Goal: Task Accomplishment & Management: Manage account settings

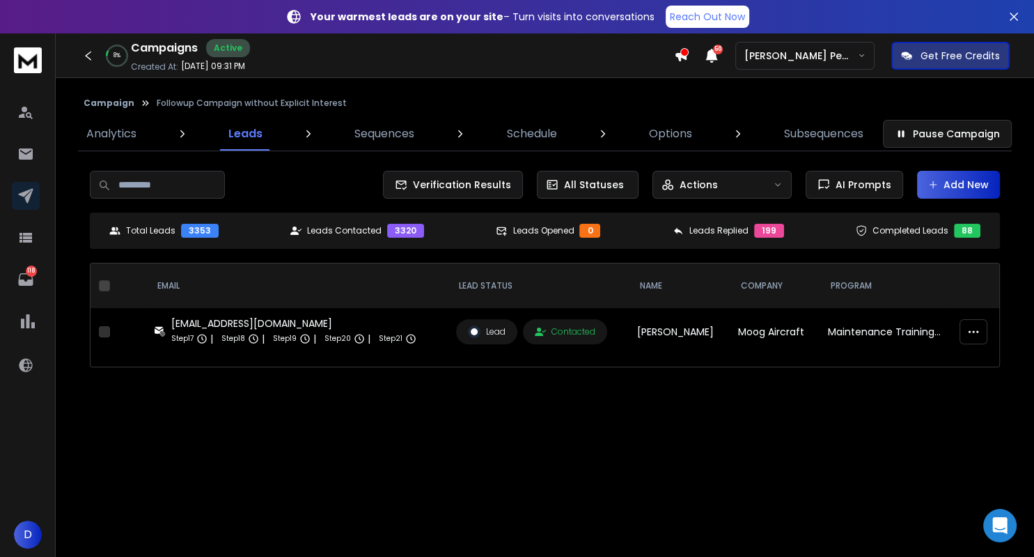
type input "**********"
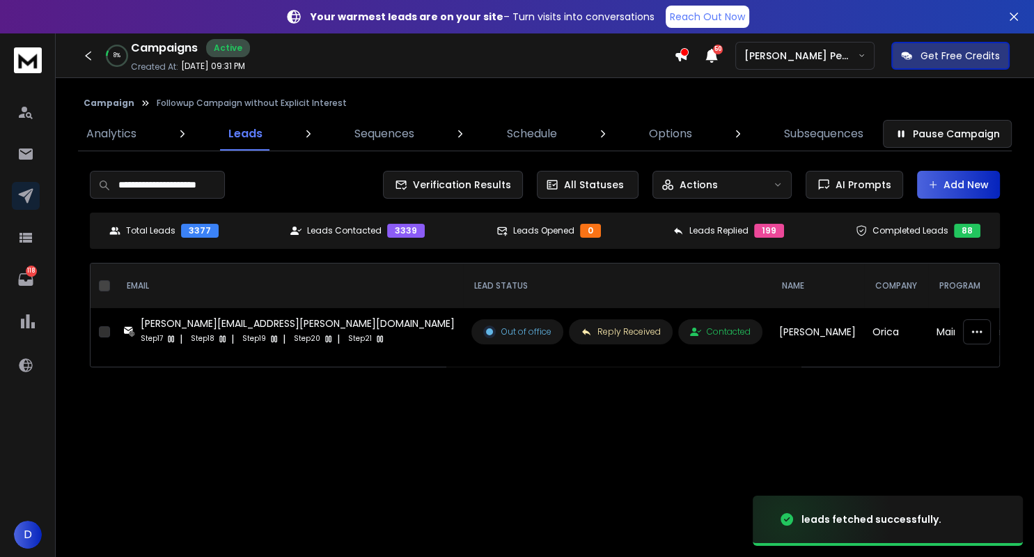
click at [971, 344] on button "button" at bounding box center [977, 331] width 28 height 25
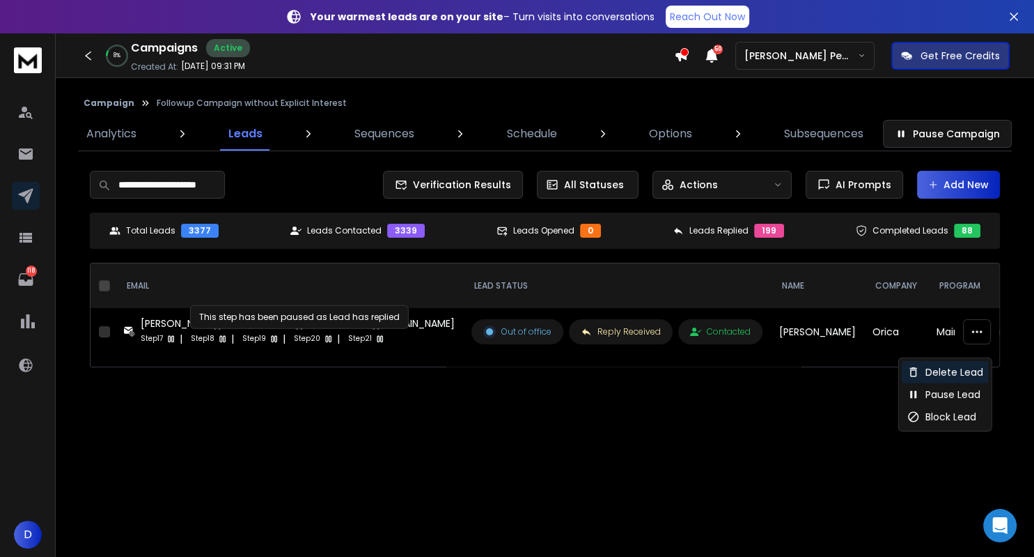
click at [301, 345] on div "Step 17 | Step 18 | Step 19 | Step 20 | Step 21" at bounding box center [298, 339] width 314 height 14
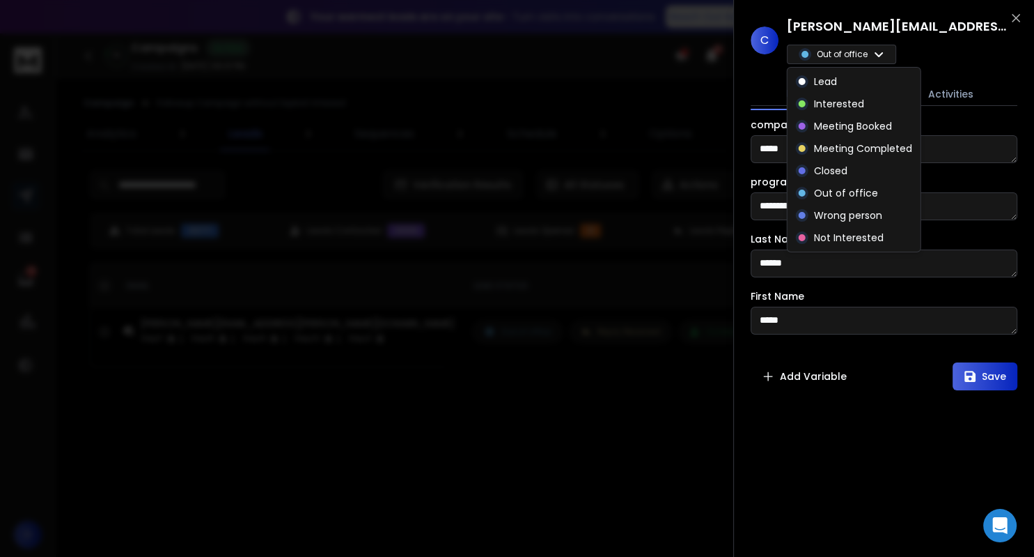
click at [883, 54] on body "**********" at bounding box center [517, 278] width 1034 height 557
click at [828, 98] on p "Interested" at bounding box center [839, 104] width 50 height 14
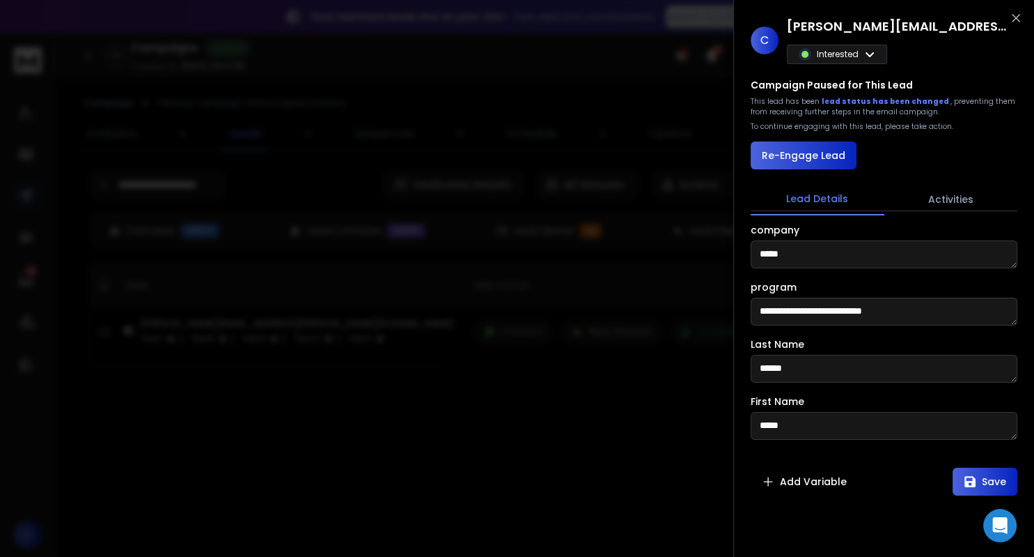
click at [823, 154] on button "Re-Engage Lead" at bounding box center [804, 155] width 106 height 28
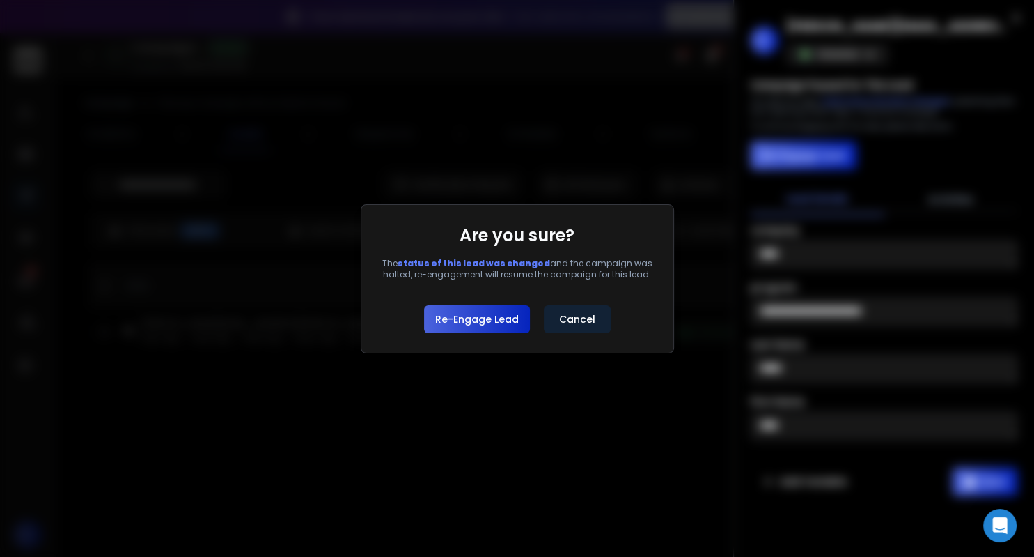
click at [492, 321] on button "Re-Engage Lead" at bounding box center [477, 319] width 106 height 28
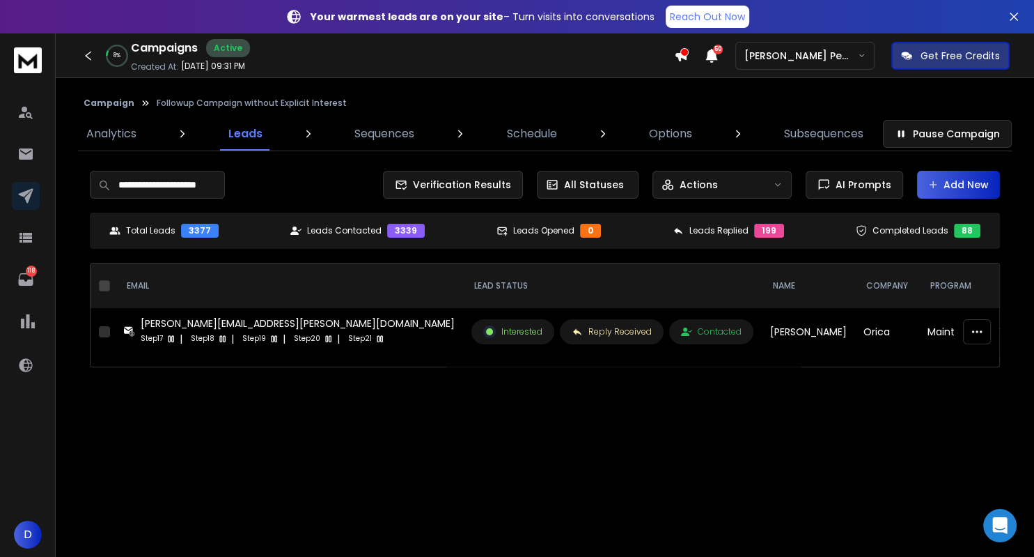
click at [287, 345] on div "Step 17 | Step 18 | Step 19 | Step 20 | Step 21" at bounding box center [298, 339] width 314 height 14
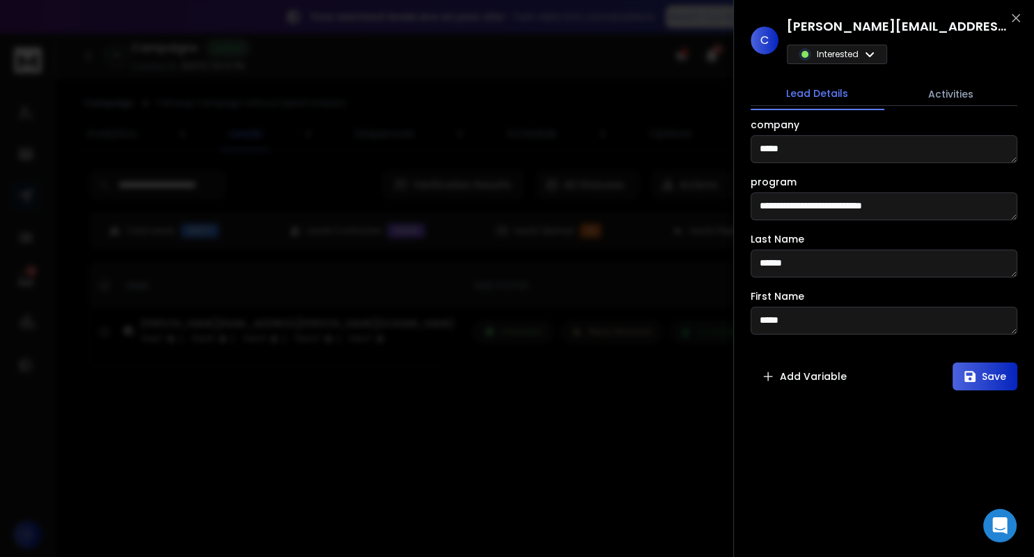
click at [963, 89] on button "Activities" at bounding box center [952, 94] width 134 height 31
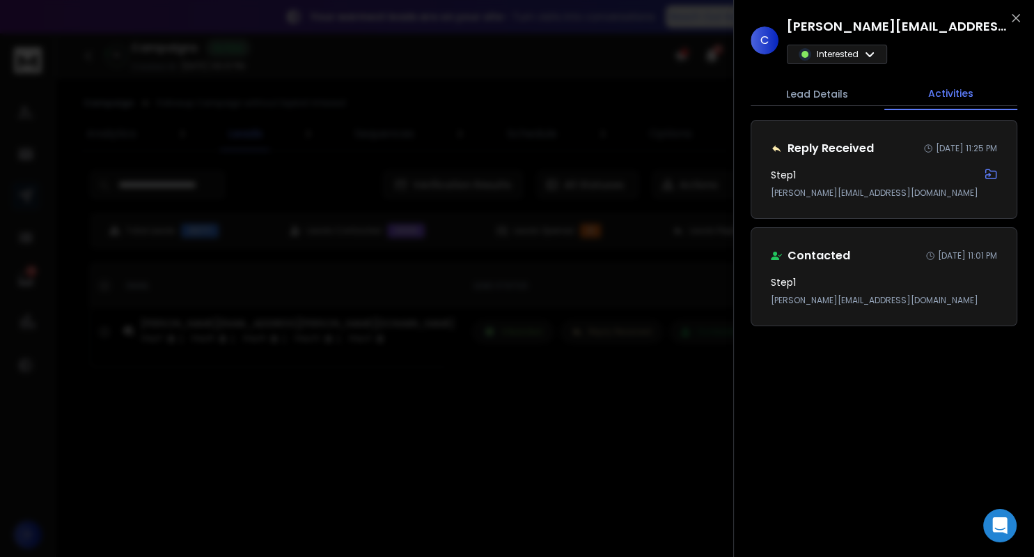
click at [827, 97] on button "Lead Details" at bounding box center [818, 94] width 134 height 31
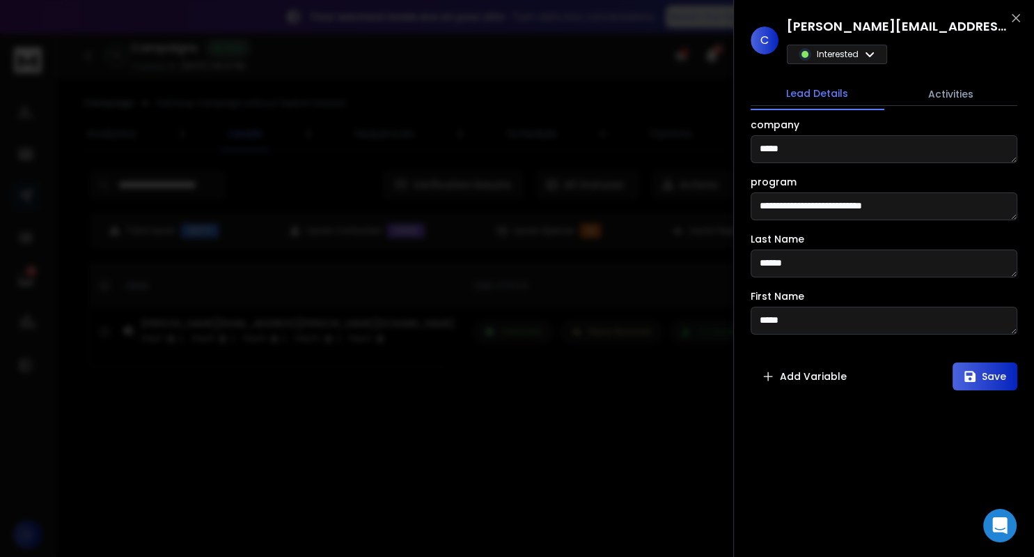
click at [957, 88] on button "Activities" at bounding box center [952, 94] width 134 height 31
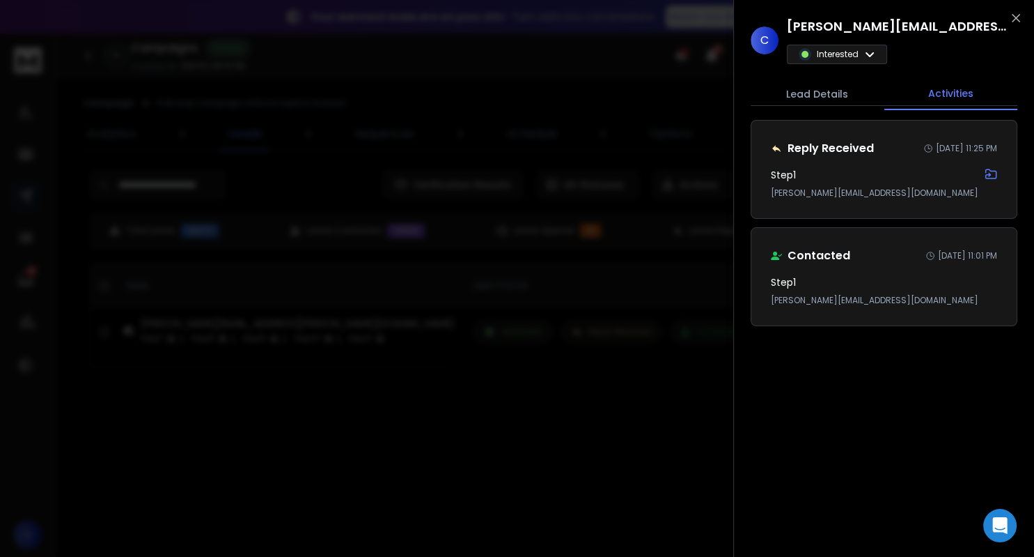
click at [993, 173] on icon at bounding box center [991, 174] width 13 height 13
click at [669, 160] on div at bounding box center [517, 278] width 1034 height 557
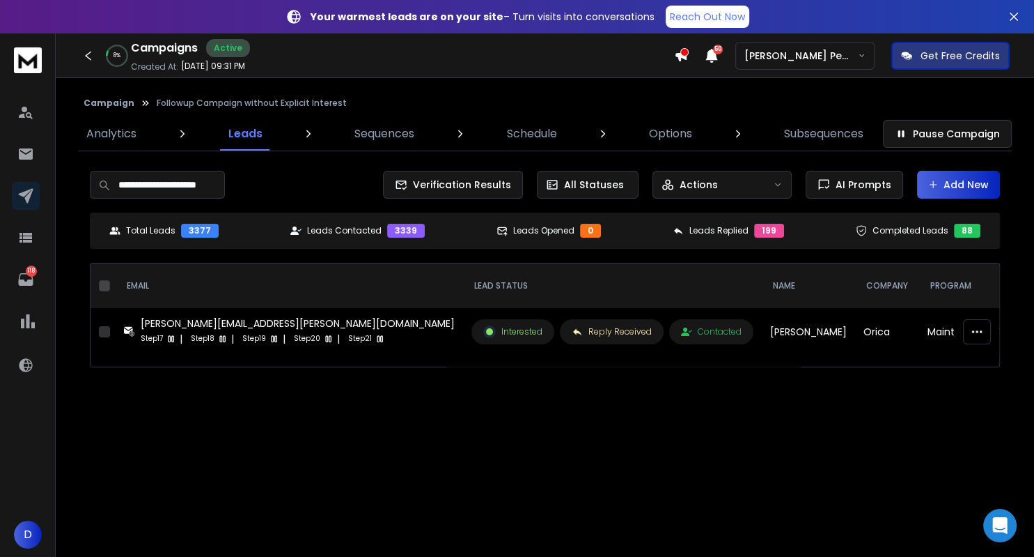
click at [969, 341] on button "button" at bounding box center [977, 331] width 28 height 25
click at [463, 355] on td "Interested Reply Received Contacted" at bounding box center [612, 331] width 299 height 47
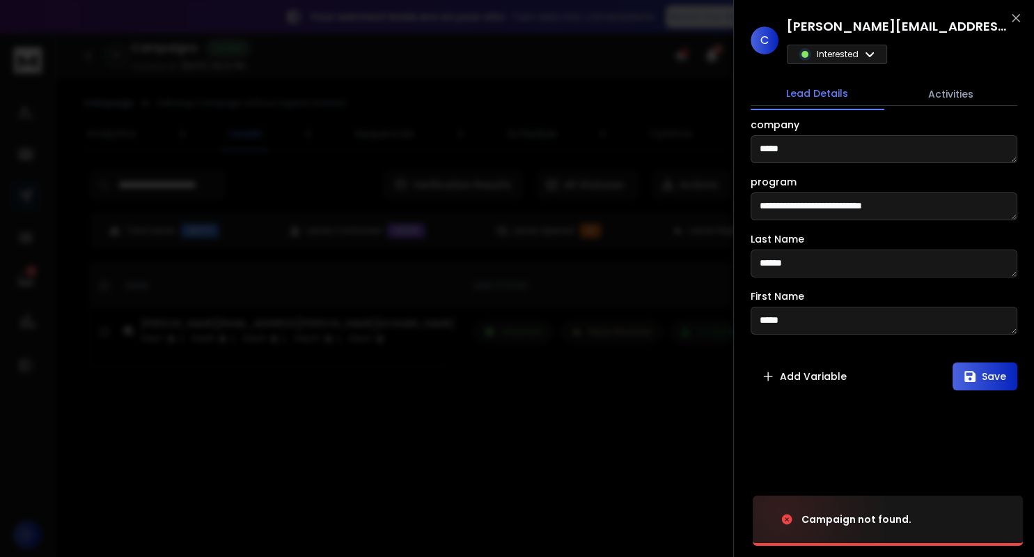
click at [633, 228] on div at bounding box center [517, 278] width 1034 height 557
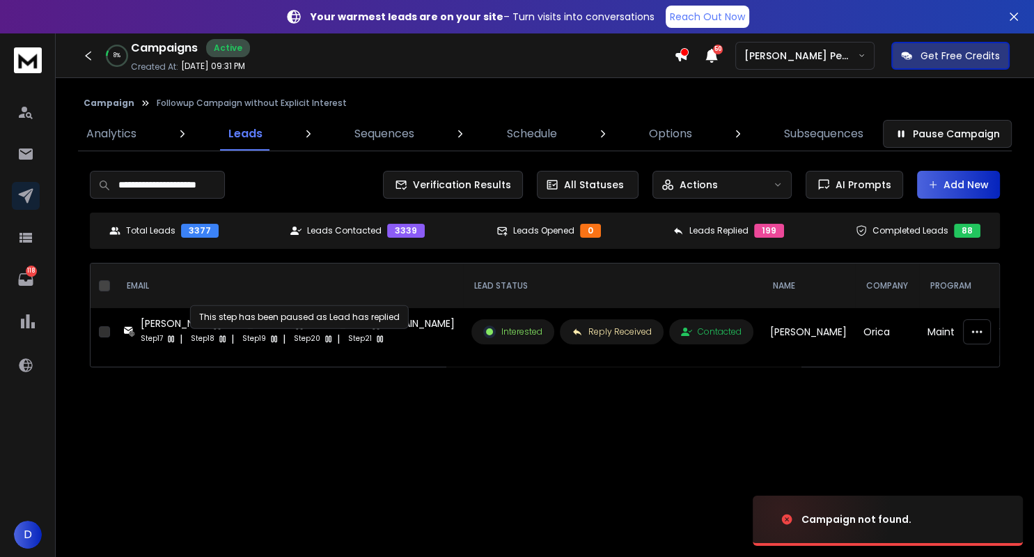
click at [266, 344] on p "Step 19" at bounding box center [254, 339] width 24 height 14
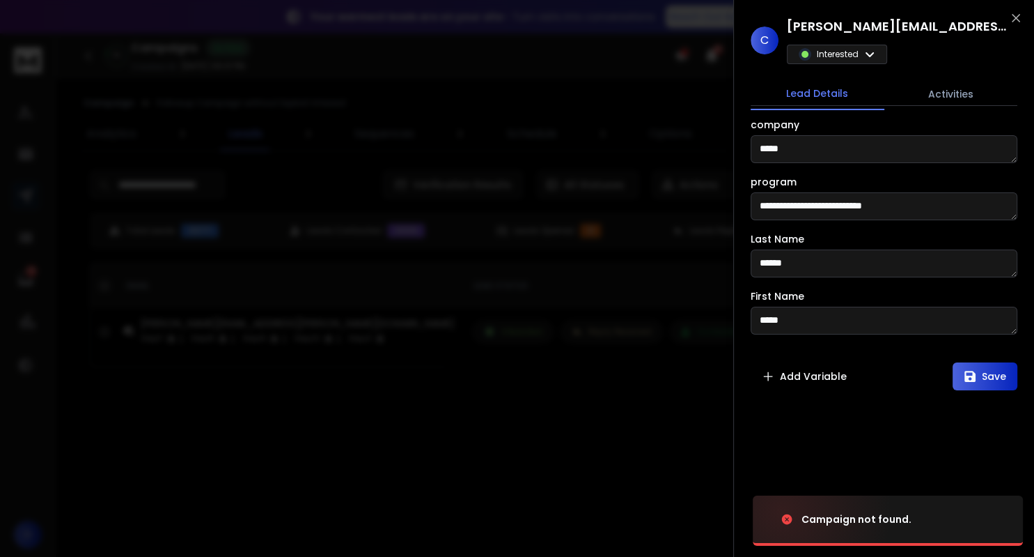
click at [699, 185] on div at bounding box center [517, 278] width 1034 height 557
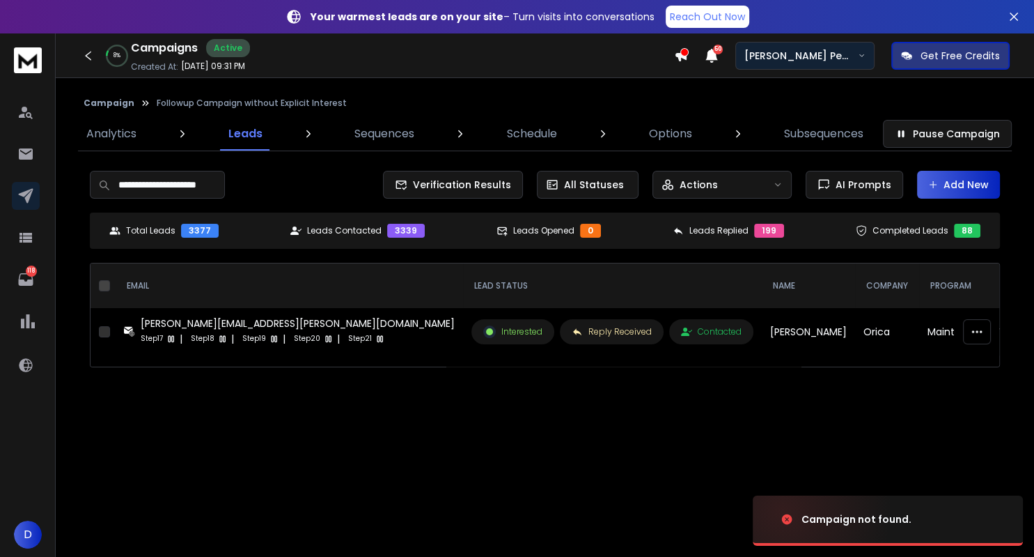
click at [834, 52] on p "[PERSON_NAME] Personal WorkSpace" at bounding box center [802, 56] width 114 height 14
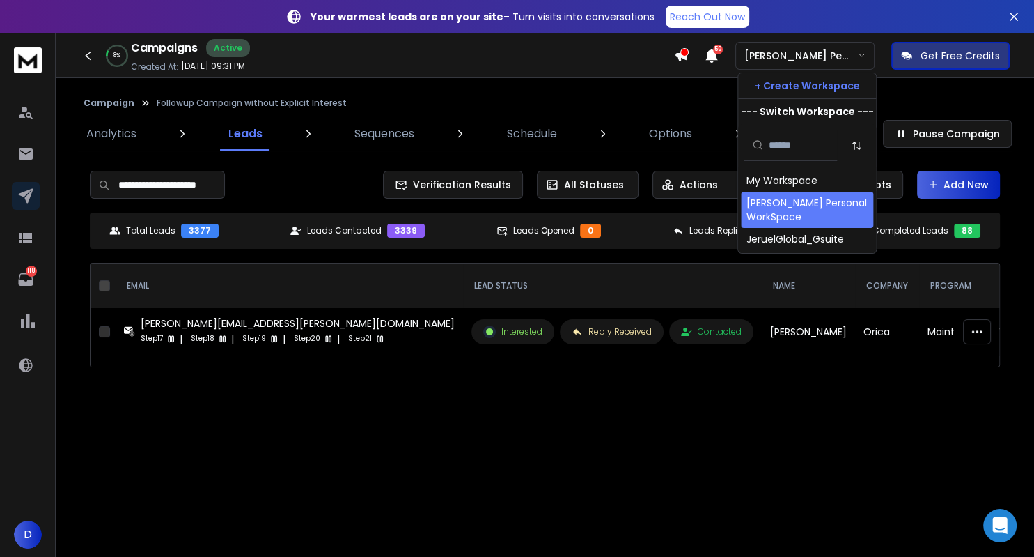
click at [780, 216] on div "[PERSON_NAME] Personal WorkSpace" at bounding box center [807, 210] width 121 height 28
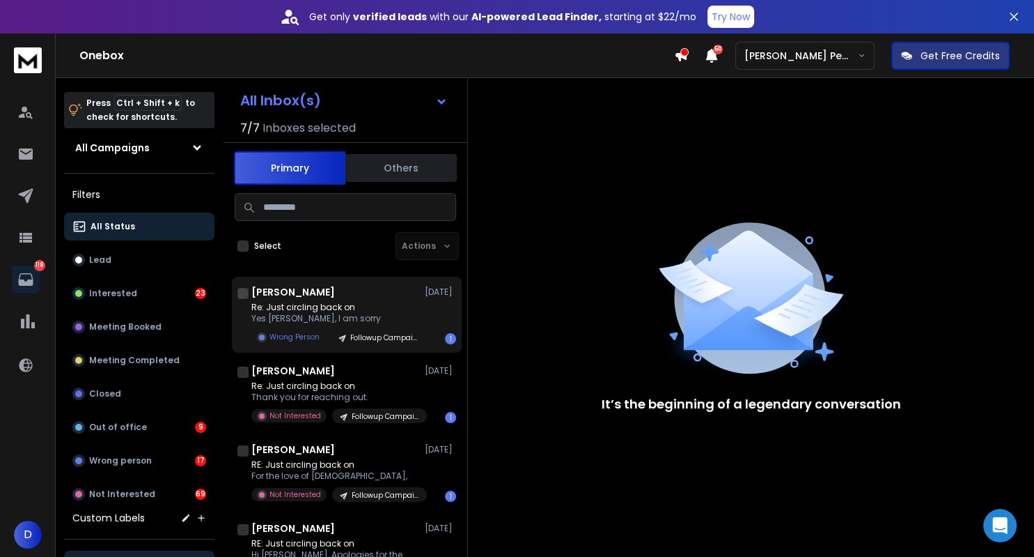
click at [316, 294] on div "Ricky Cowart 13 Aug" at bounding box center [353, 292] width 205 height 14
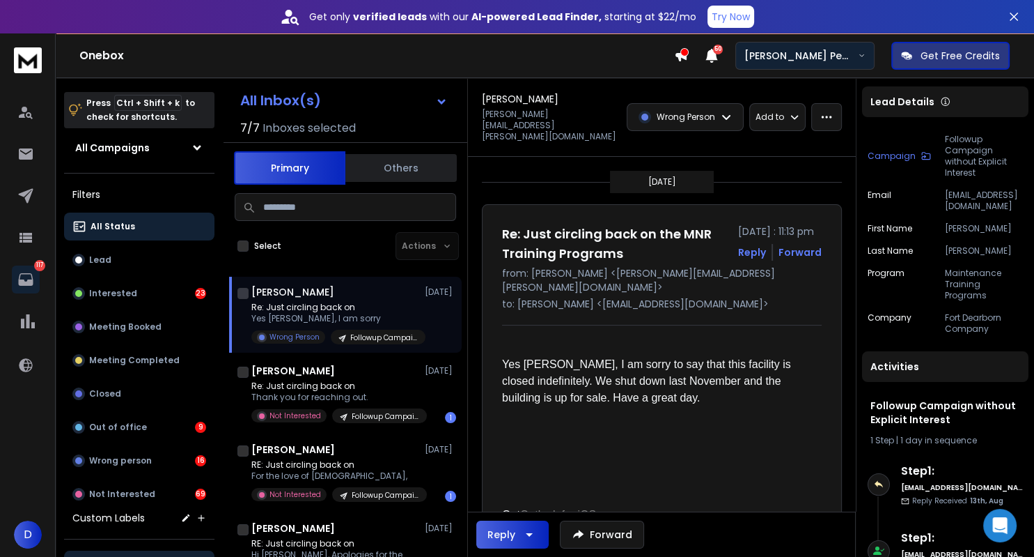
click at [814, 65] on button "dennis Personal WorkSpace" at bounding box center [805, 56] width 139 height 28
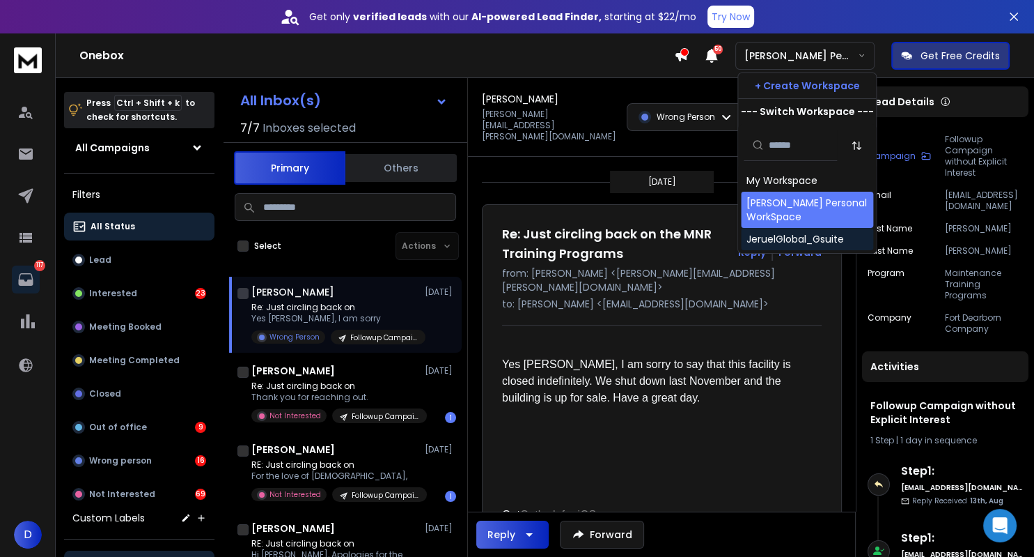
click at [793, 233] on div "JeruelGlobal_Gsuite" at bounding box center [796, 239] width 98 height 14
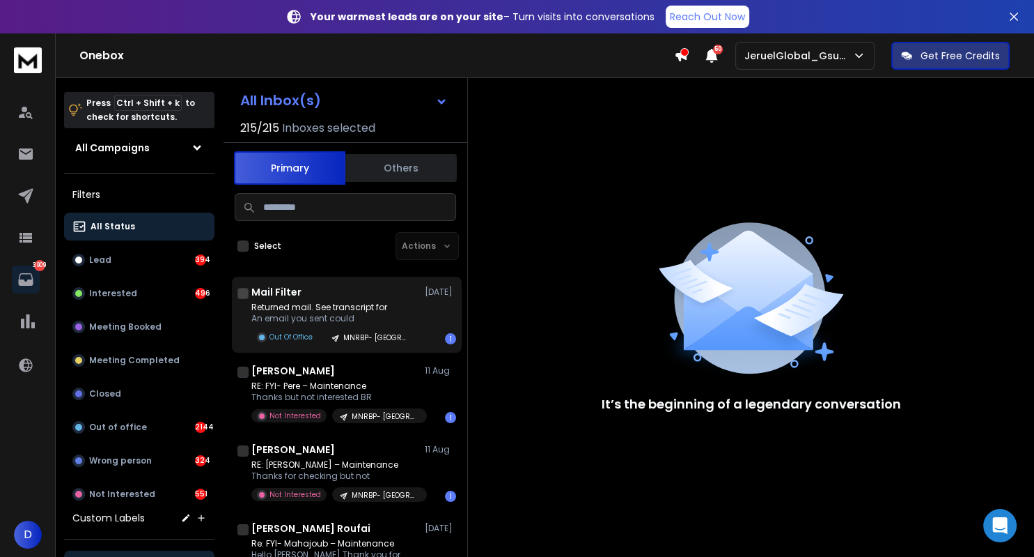
click at [369, 288] on div "Mail Filter 12 Aug" at bounding box center [353, 292] width 205 height 14
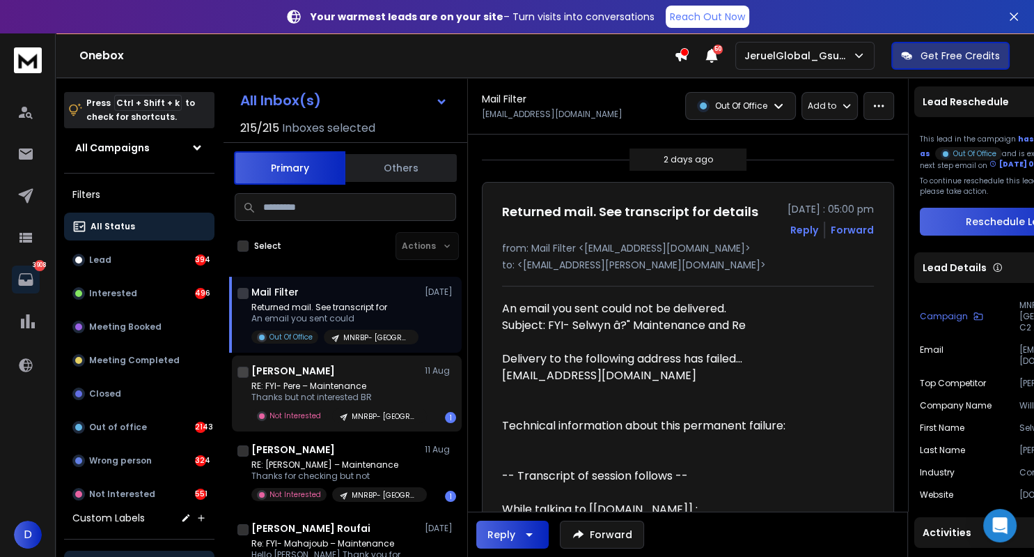
click at [338, 360] on div "Pere Canet 11 Aug RE: FYI- Pere – Maintenance Thanks but not interested BR Not …" at bounding box center [347, 393] width 230 height 76
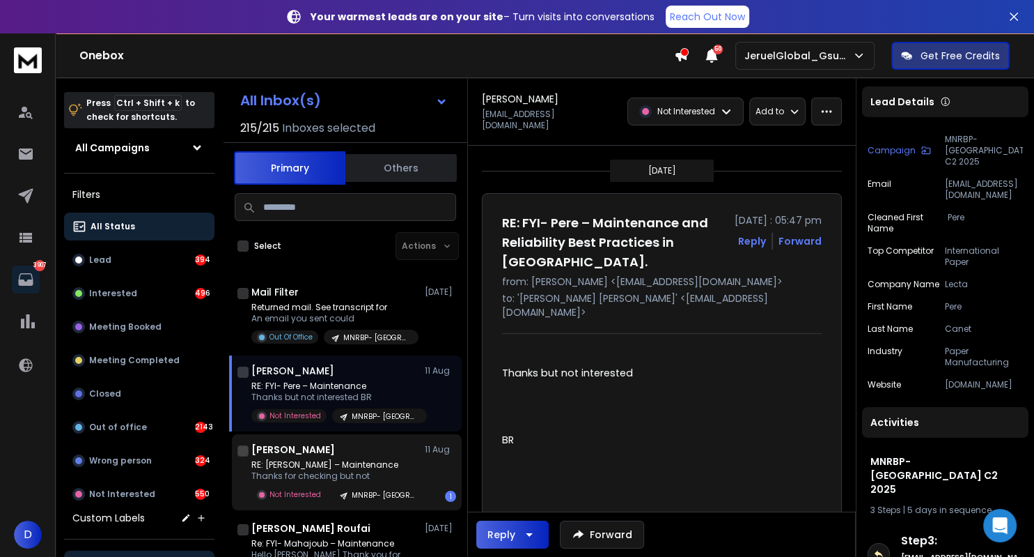
click at [326, 444] on div "Livingston 11 Aug" at bounding box center [353, 449] width 205 height 14
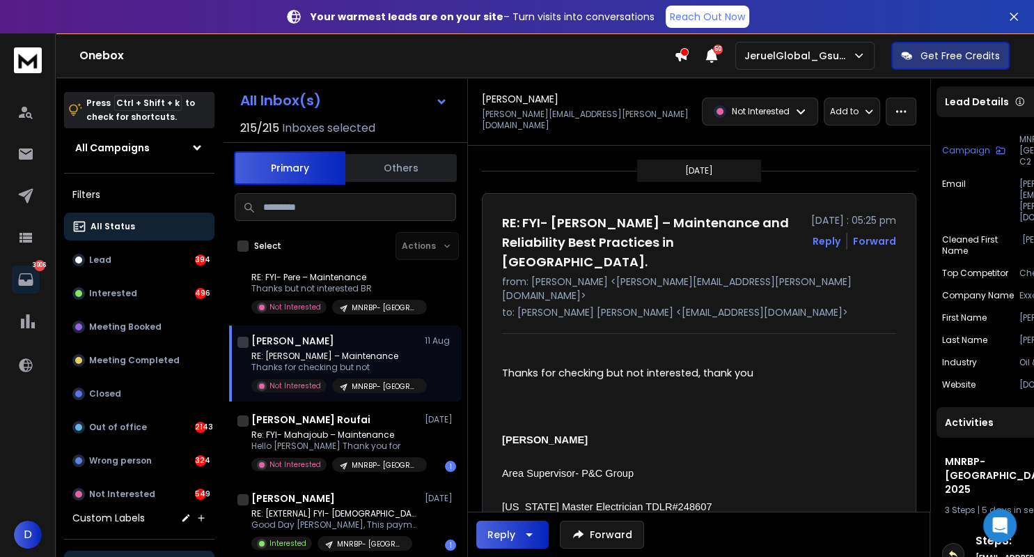
scroll to position [187, 0]
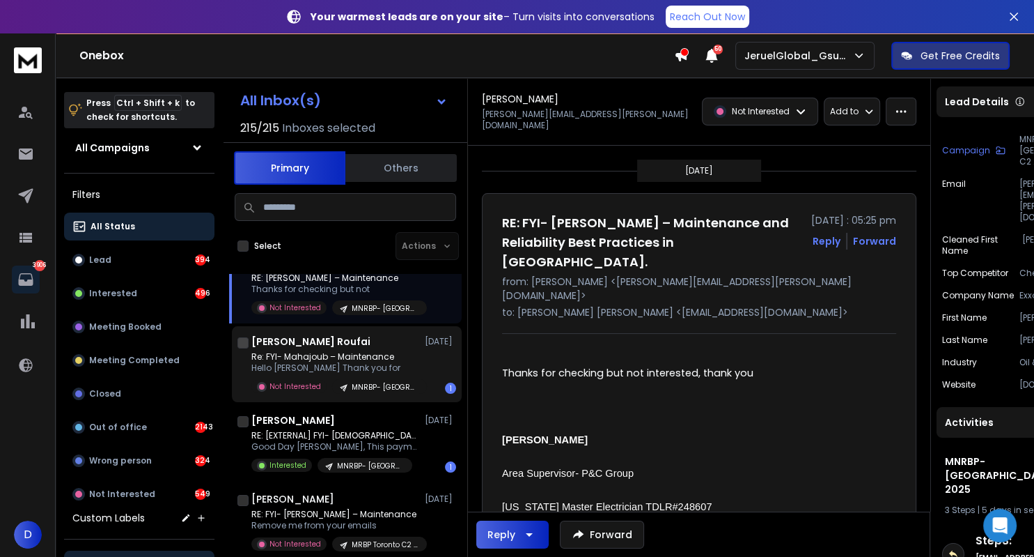
click at [345, 347] on h1 "Mahajoub Bello Roufai" at bounding box center [310, 341] width 119 height 14
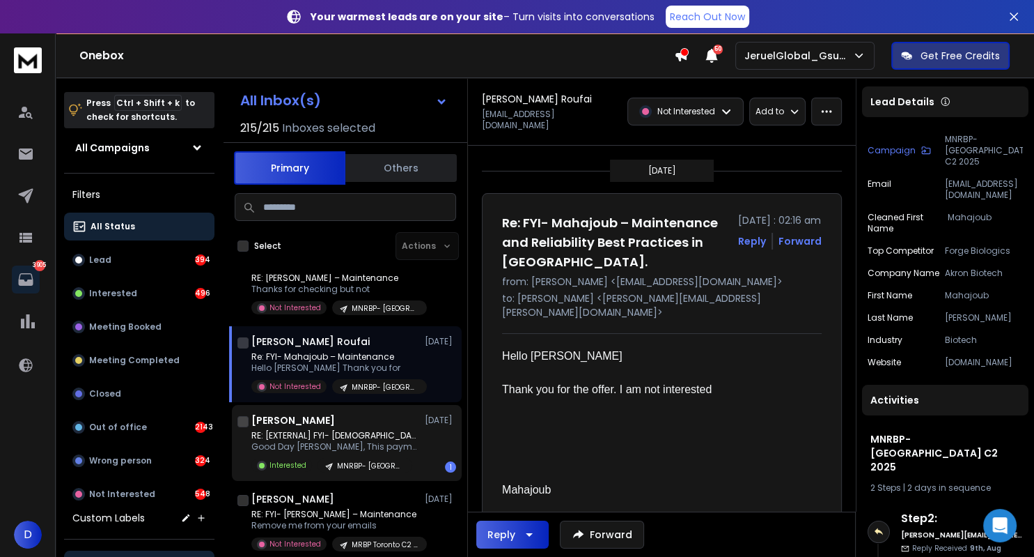
click at [329, 428] on div "Galon Isaiah 09 Aug RE: [EXTERNAL] FYI- Isaiah – Good Day Dennis, This payment …" at bounding box center [353, 442] width 205 height 59
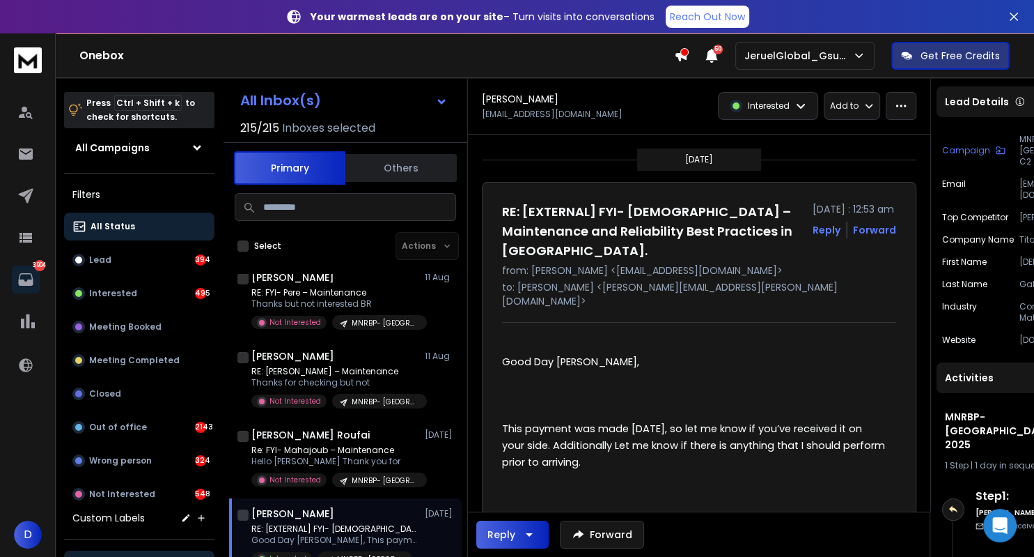
scroll to position [0, 0]
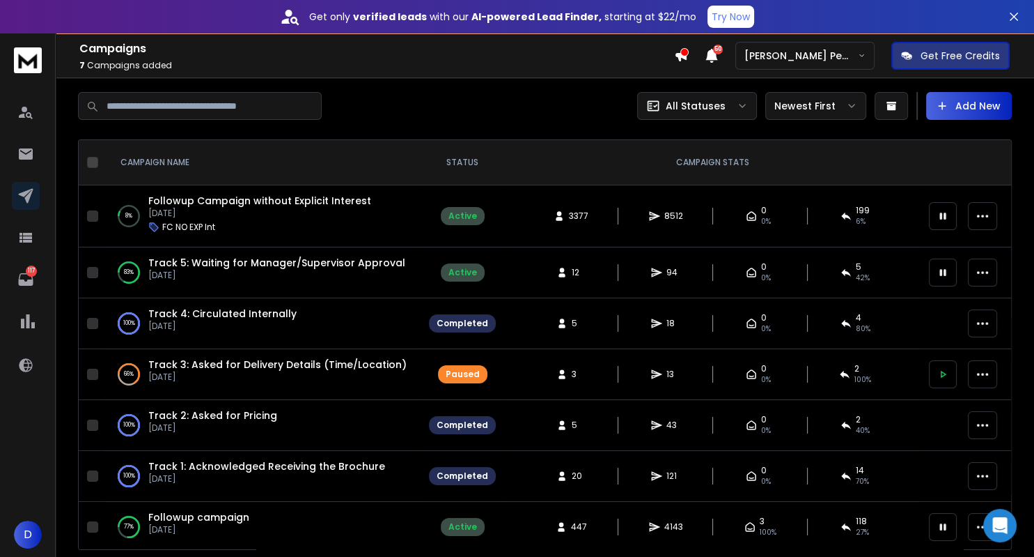
click at [258, 200] on span "Followup Campaign without Explicit Interest" at bounding box center [259, 201] width 223 height 14
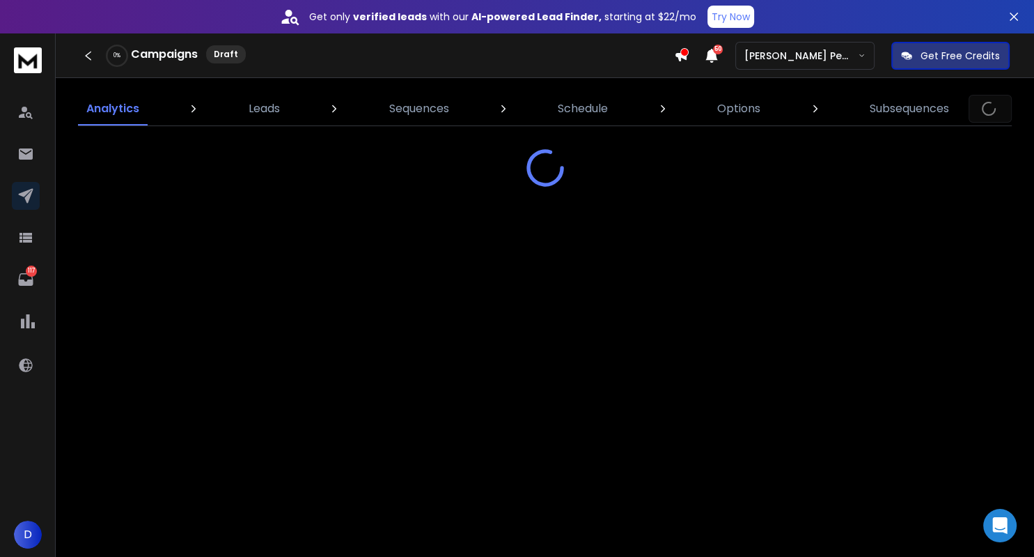
drag, startPoint x: 272, startPoint y: 118, endPoint x: 269, endPoint y: 146, distance: 27.3
click at [272, 120] on link "Leads" at bounding box center [264, 108] width 48 height 33
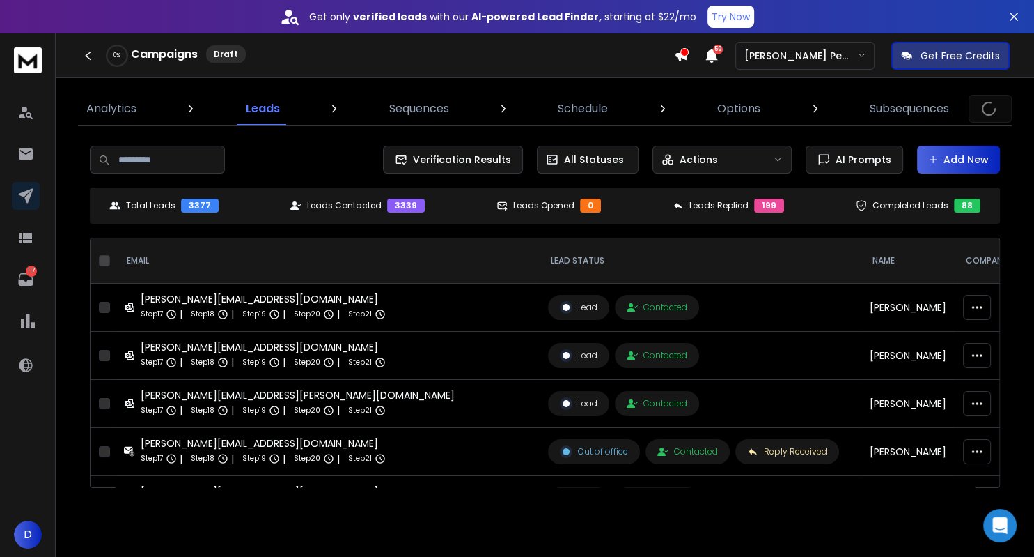
click at [225, 159] on input at bounding box center [157, 160] width 135 height 28
paste input "**********"
type input "**********"
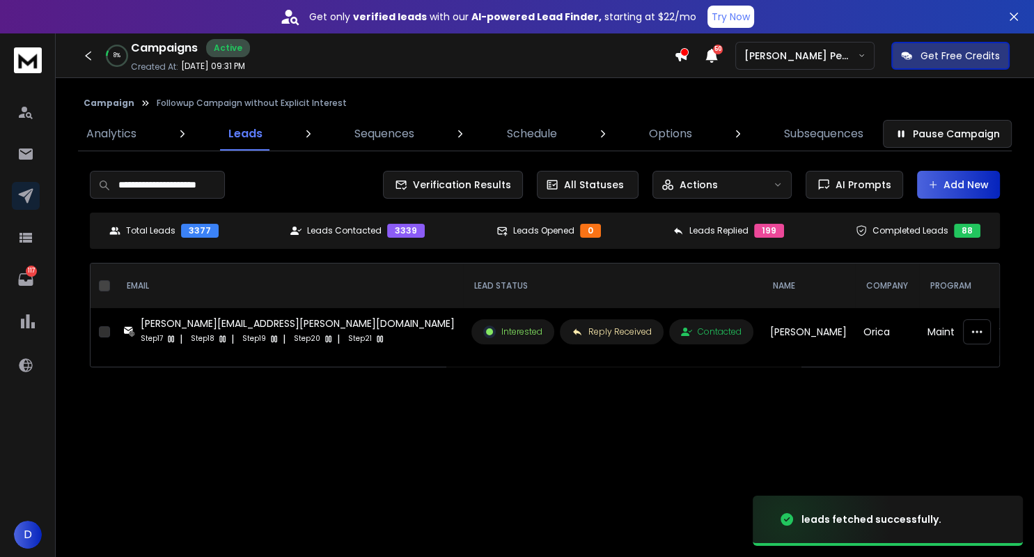
click at [260, 366] on caption at bounding box center [588, 360] width 995 height 11
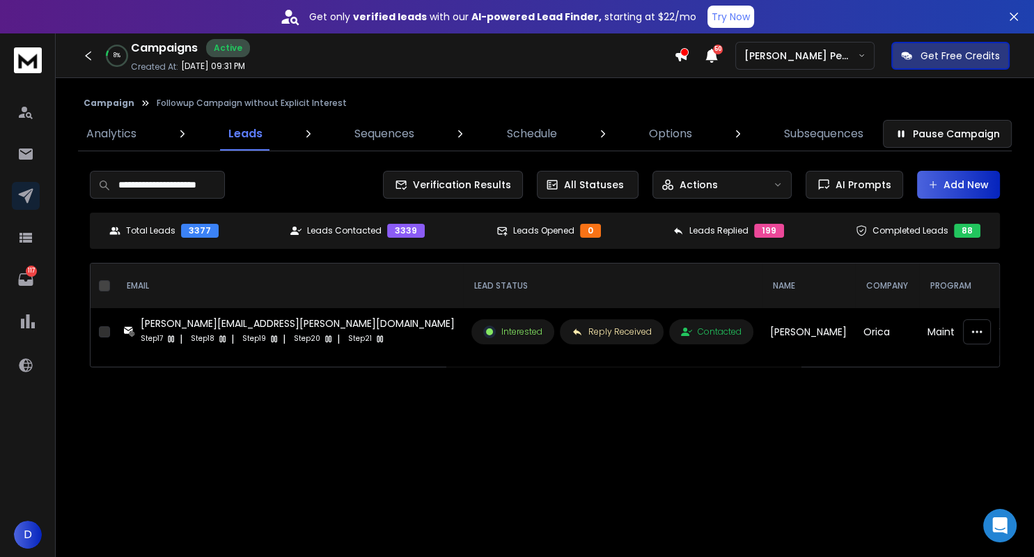
click at [265, 345] on div "Step 17 | Step 18 | Step 19 | Step 20 | Step 21" at bounding box center [298, 339] width 314 height 14
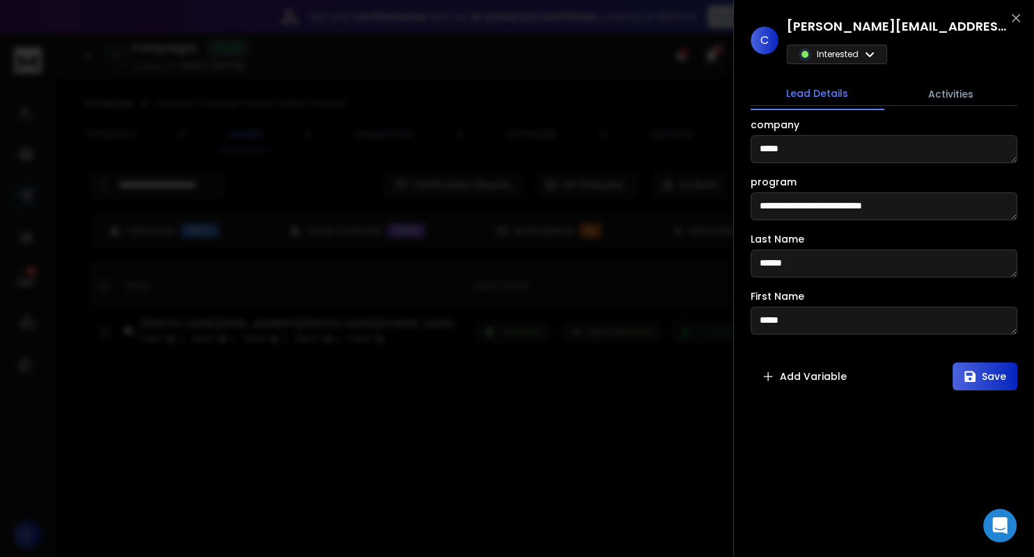
click at [954, 112] on div "**********" at bounding box center [884, 234] width 267 height 312
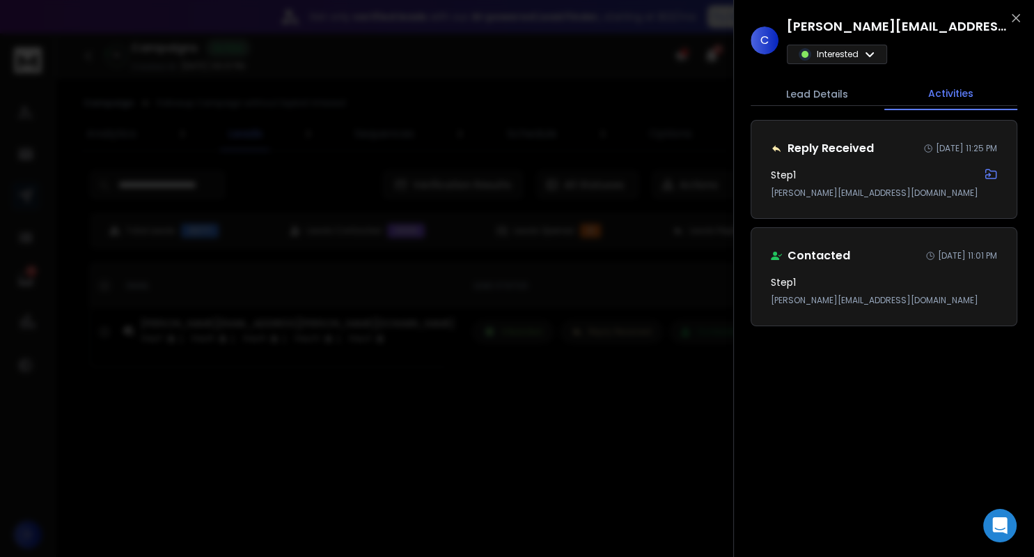
click at [954, 102] on button "Activities" at bounding box center [952, 94] width 134 height 32
click at [847, 97] on button "Lead Details" at bounding box center [818, 94] width 134 height 31
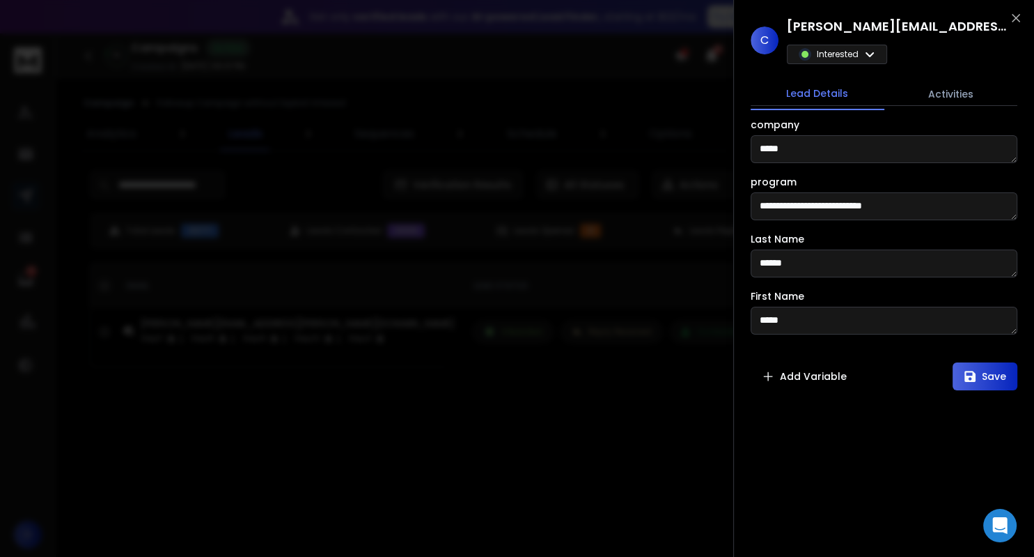
click at [865, 52] on body "**********" at bounding box center [517, 278] width 1034 height 557
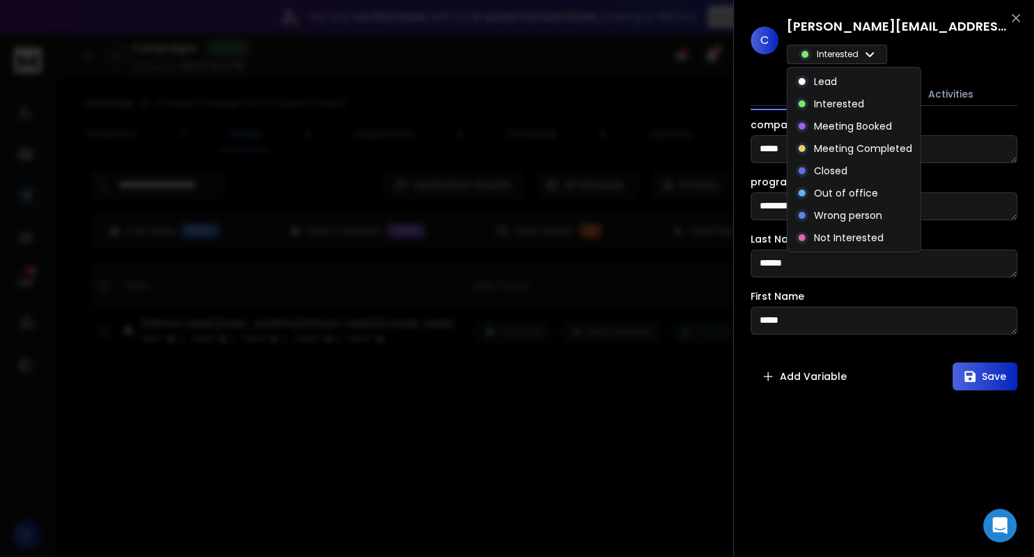
click at [947, 50] on body "**********" at bounding box center [517, 278] width 1034 height 557
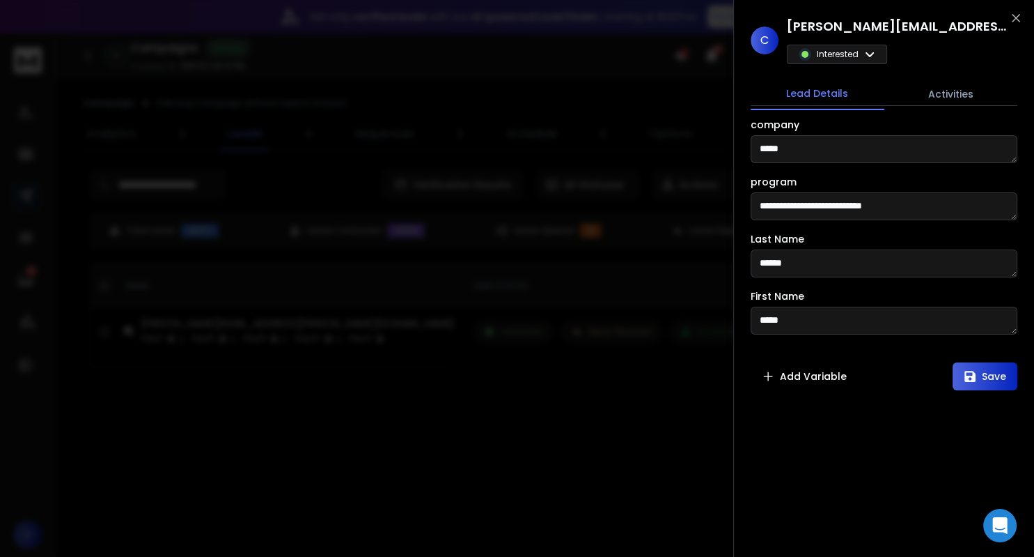
click at [852, 461] on div "**********" at bounding box center [883, 278] width 301 height 557
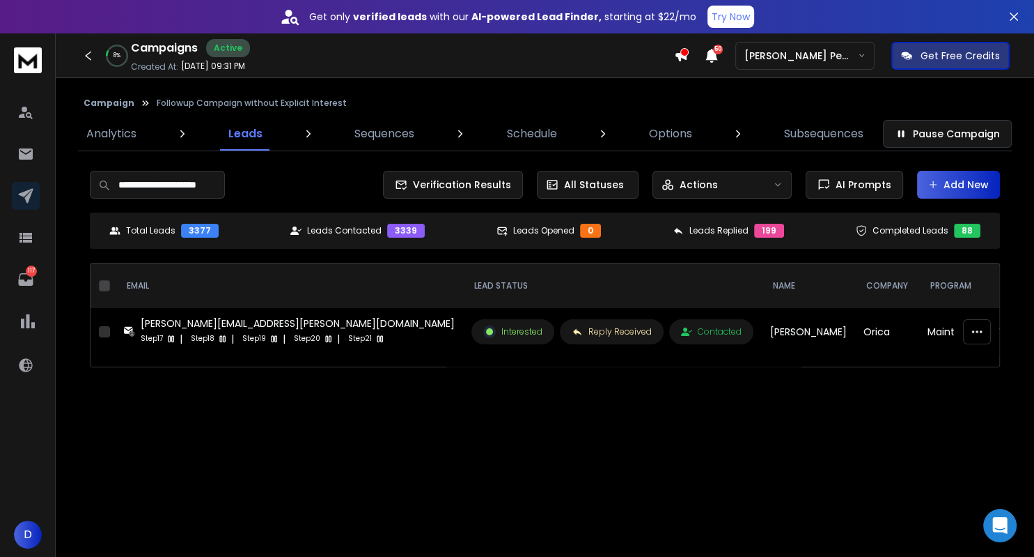
drag, startPoint x: 646, startPoint y: 442, endPoint x: 882, endPoint y: 202, distance: 336.4
click at [554, 355] on td "Interested Reply Received Contacted" at bounding box center [612, 331] width 299 height 47
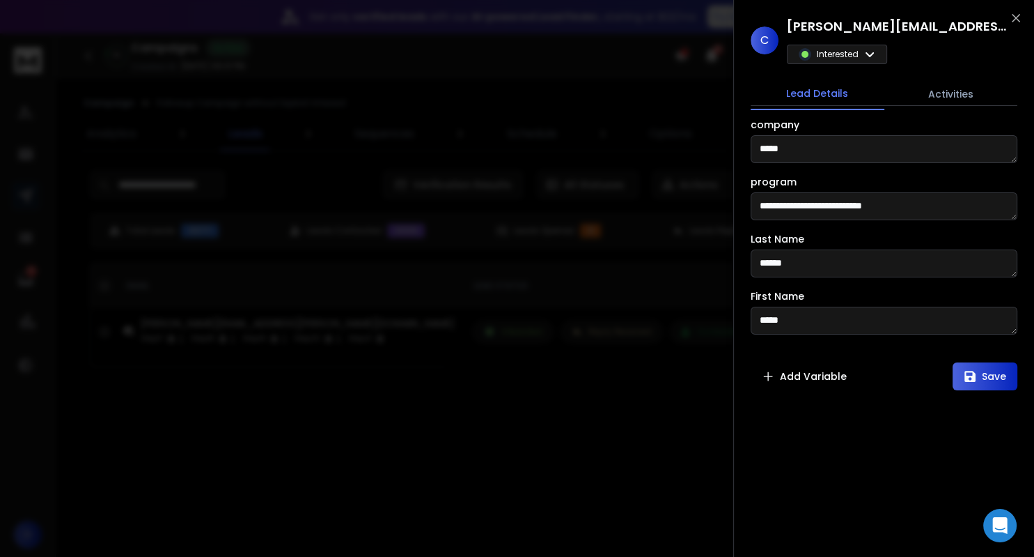
click at [968, 371] on icon "submit" at bounding box center [970, 376] width 13 height 13
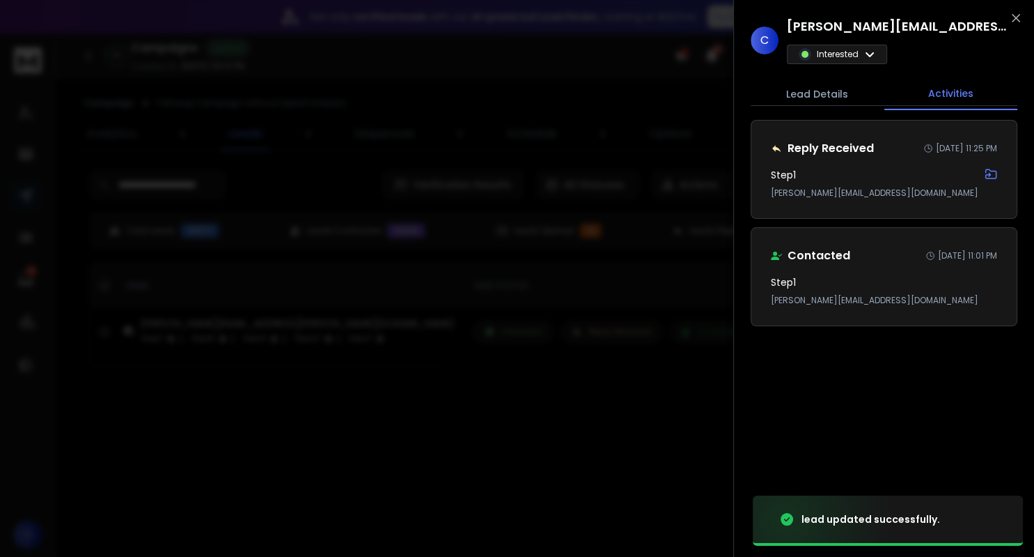
click at [943, 84] on button "Activities" at bounding box center [952, 94] width 134 height 32
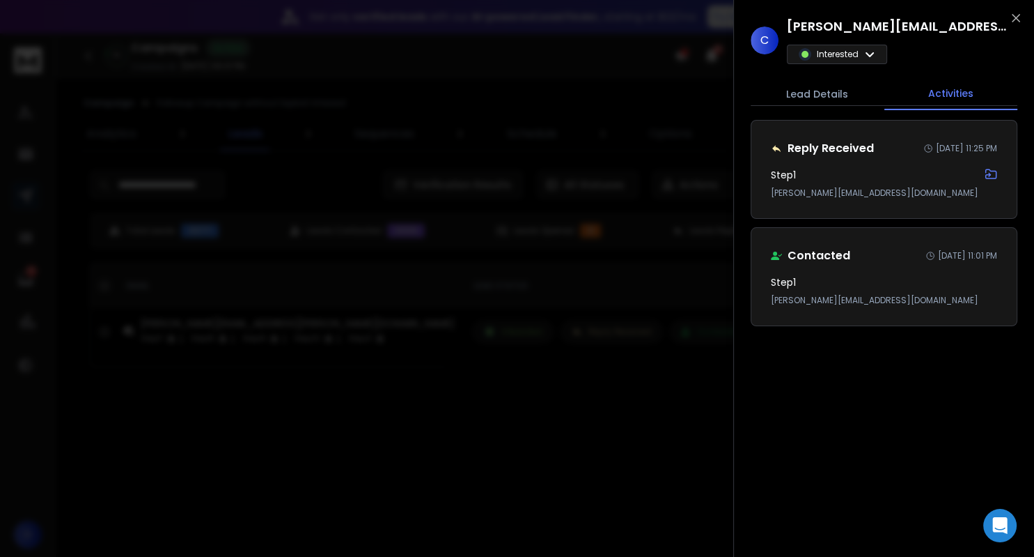
click at [678, 338] on div at bounding box center [517, 278] width 1034 height 557
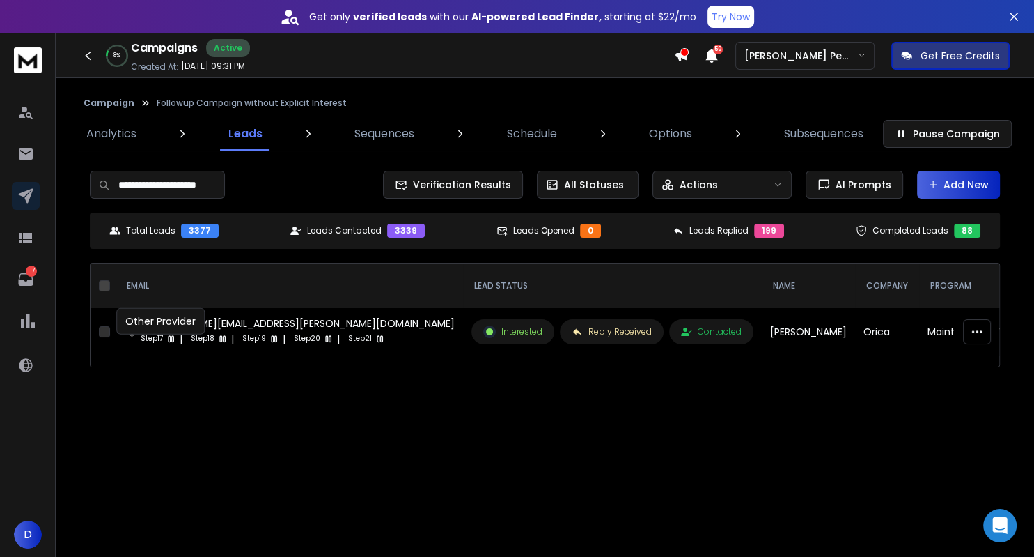
click at [132, 336] on icon at bounding box center [131, 333] width 1 height 5
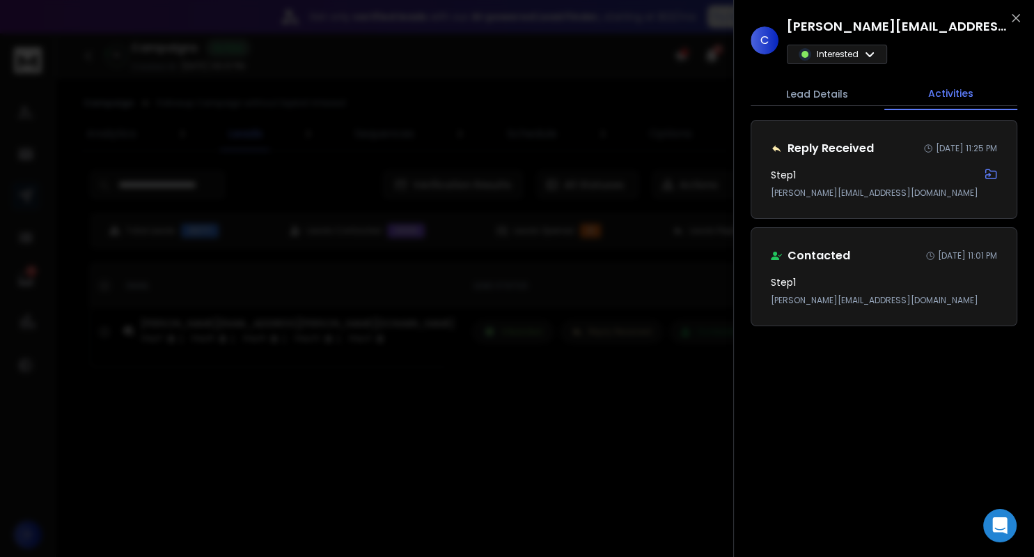
click at [960, 96] on button "Activities" at bounding box center [952, 94] width 134 height 32
click at [475, 472] on div at bounding box center [517, 278] width 1034 height 557
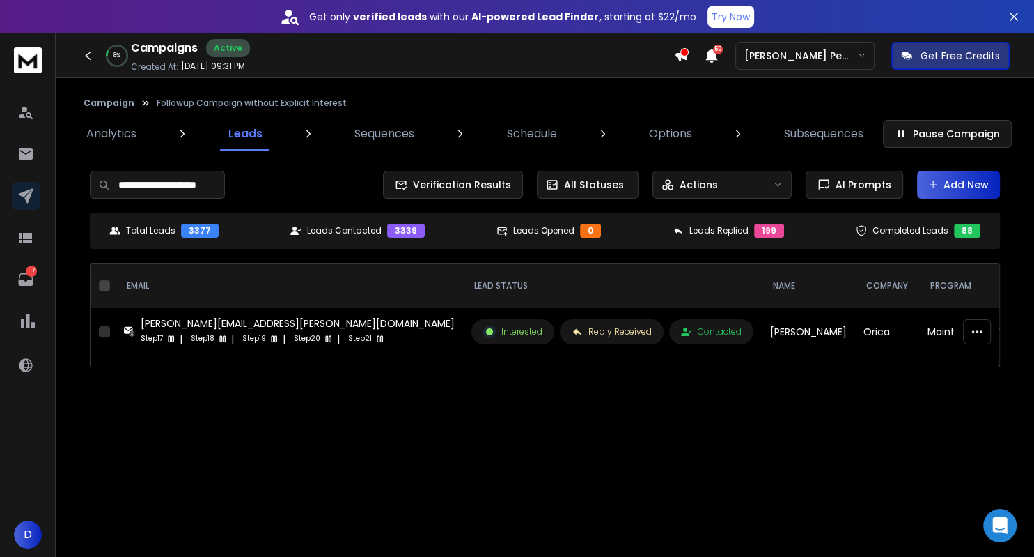
drag, startPoint x: 251, startPoint y: 189, endPoint x: 86, endPoint y: 183, distance: 165.2
click at [90, 183] on input "**********" at bounding box center [157, 185] width 135 height 28
